Goal: Check status: Check status

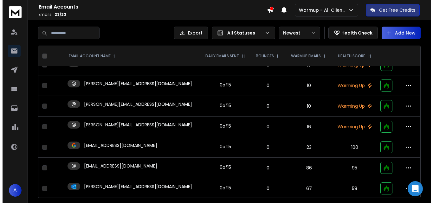
scroll to position [347, 0]
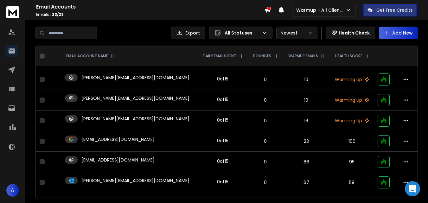
click at [297, 183] on td "67" at bounding box center [306, 182] width 47 height 21
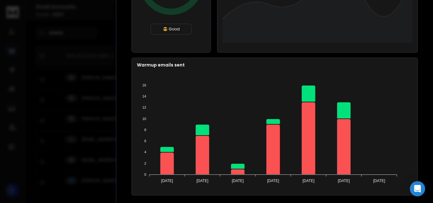
scroll to position [314, 0]
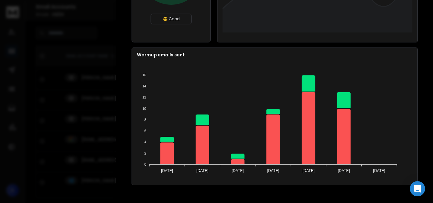
click at [85, 90] on div at bounding box center [216, 101] width 433 height 203
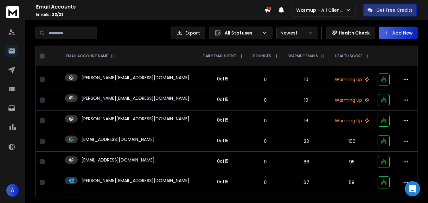
click at [222, 145] on td "0 of 15" at bounding box center [222, 139] width 51 height 16
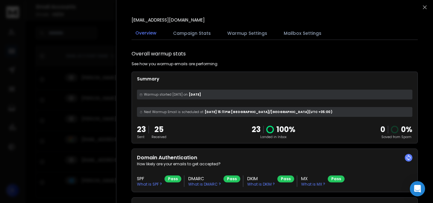
scroll to position [0, 0]
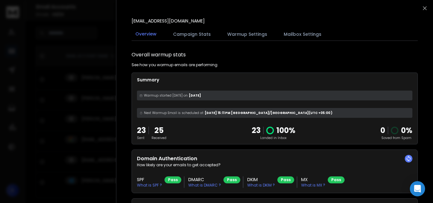
click at [92, 110] on div at bounding box center [216, 101] width 433 height 203
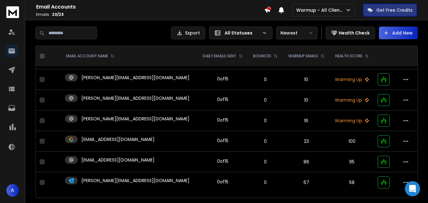
click at [142, 163] on div "[EMAIL_ADDRESS][DOMAIN_NAME]" at bounding box center [129, 160] width 129 height 8
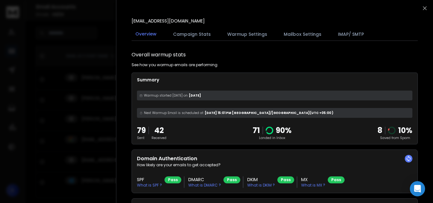
click at [73, 109] on div at bounding box center [216, 101] width 433 height 203
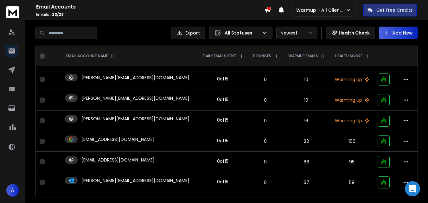
click at [248, 160] on td "0" at bounding box center [265, 162] width 35 height 21
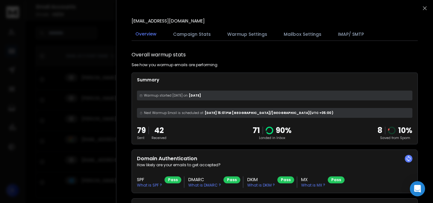
scroll to position [63, 0]
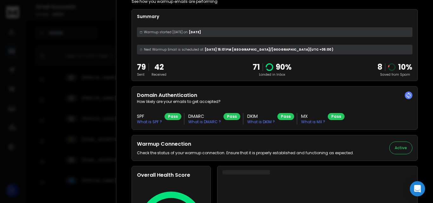
click at [80, 93] on div at bounding box center [216, 101] width 433 height 203
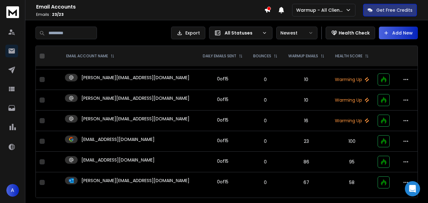
click at [214, 186] on td "0 of 15" at bounding box center [222, 180] width 51 height 16
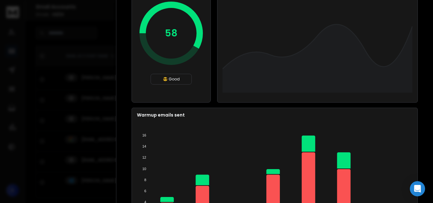
scroll to position [314, 0]
